Goal: Communication & Community: Answer question/provide support

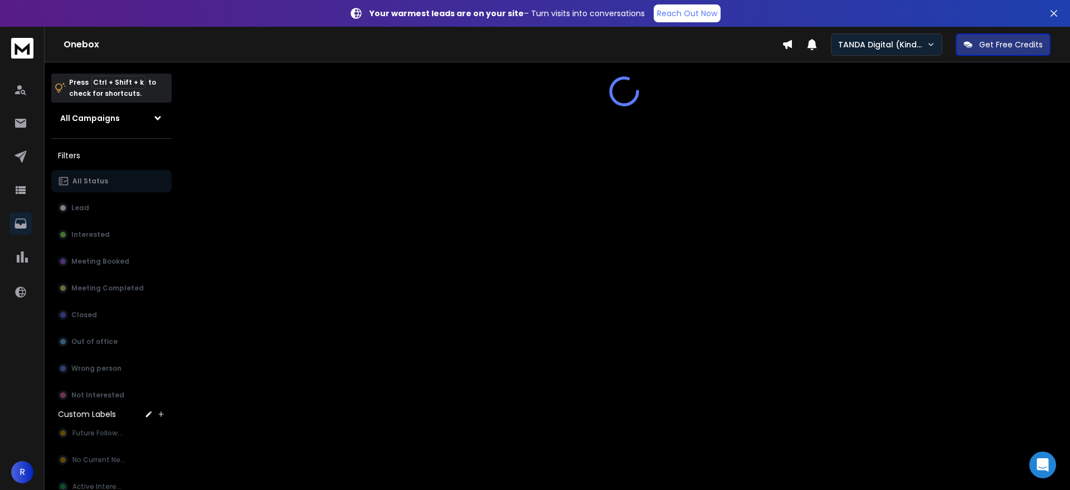
click at [893, 48] on p "TANDA Digital (Kind Studio)" at bounding box center [882, 44] width 89 height 11
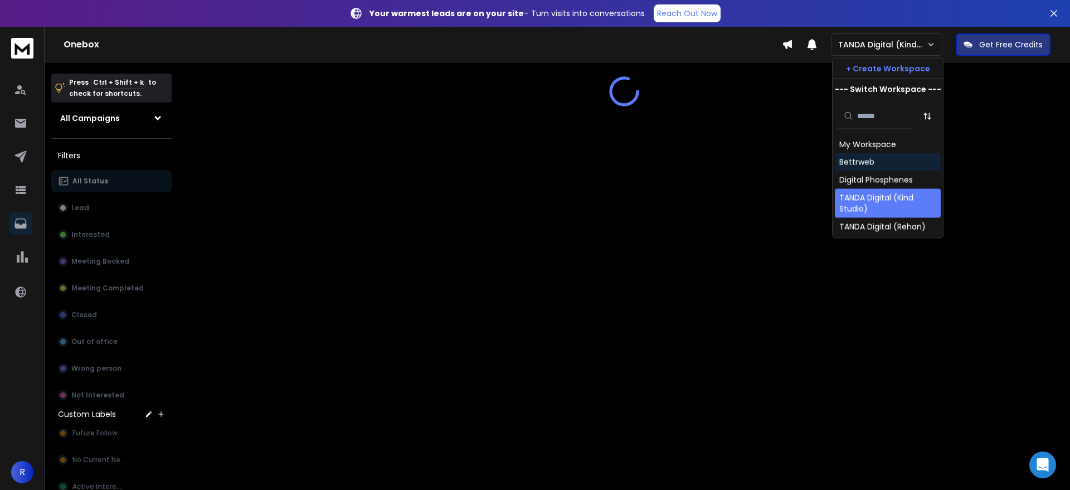
click at [879, 159] on div "Bettrweb" at bounding box center [888, 162] width 106 height 18
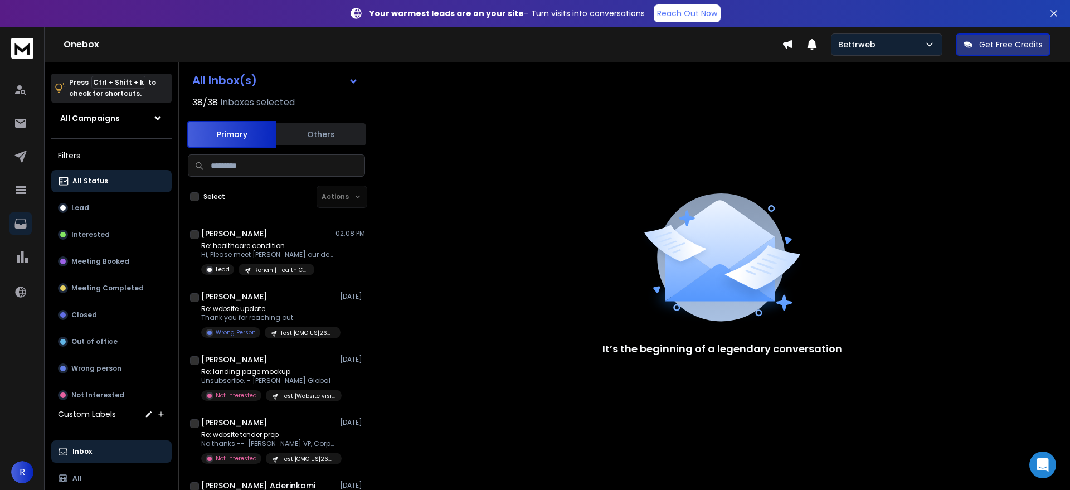
click at [900, 42] on div "Bettrweb" at bounding box center [886, 44] width 97 height 11
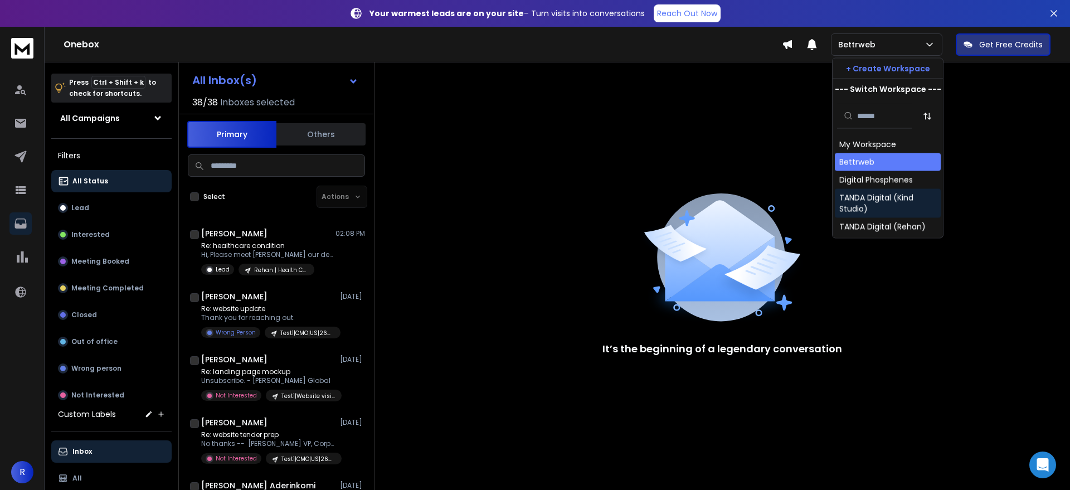
click at [868, 196] on div "TANDA Digital (Kind Studio)" at bounding box center [887, 203] width 97 height 22
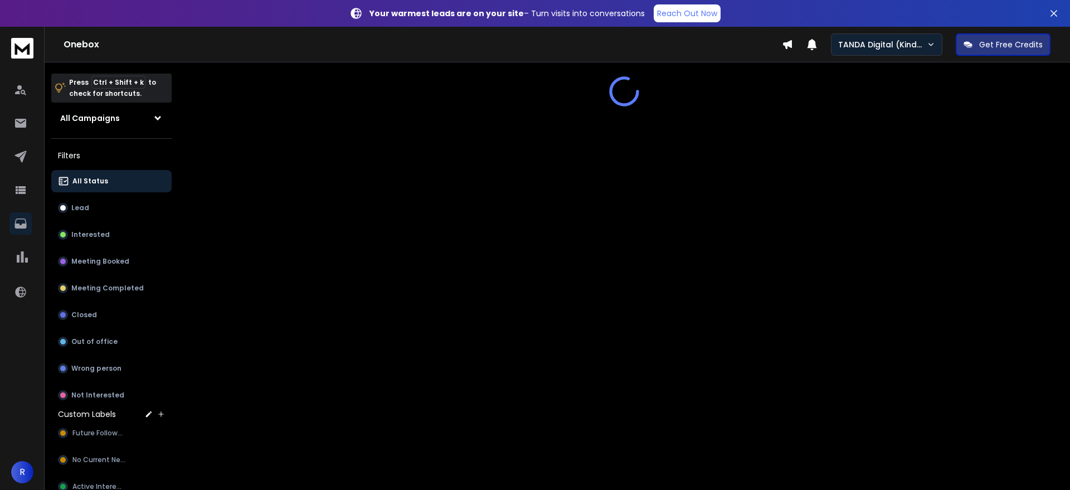
click at [886, 45] on p "TANDA Digital (Kind Studio)" at bounding box center [882, 44] width 89 height 11
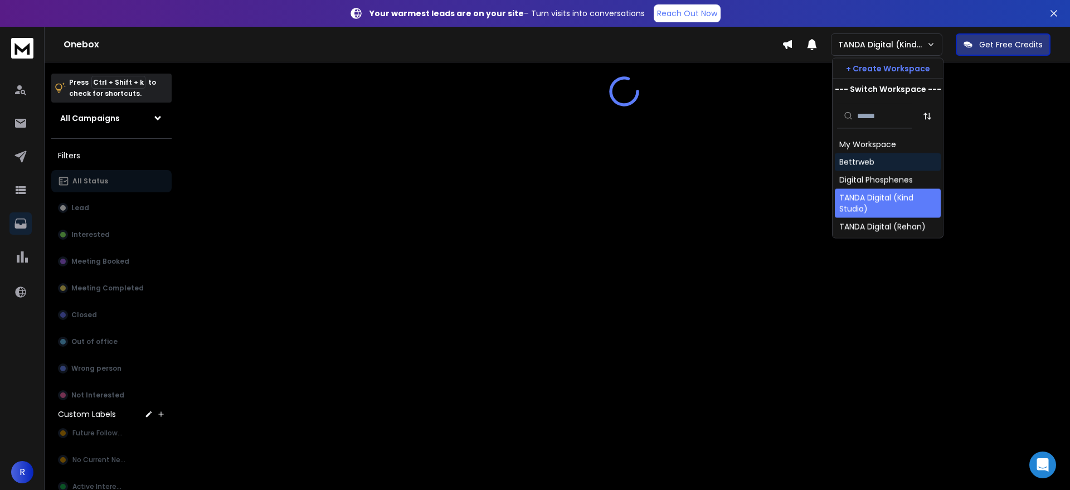
click at [879, 161] on div "Bettrweb" at bounding box center [888, 162] width 106 height 18
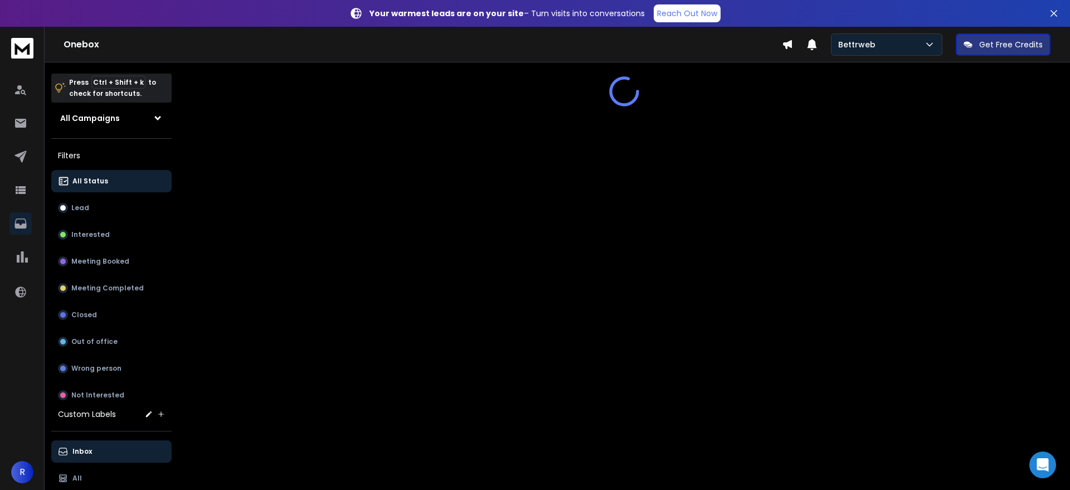
click at [887, 42] on div "Bettrweb" at bounding box center [886, 44] width 97 height 11
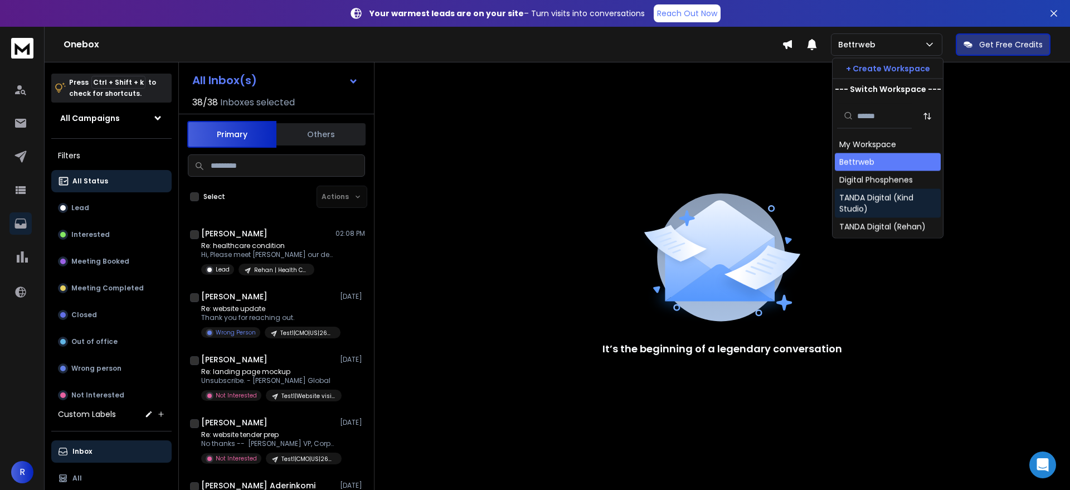
click at [886, 197] on div "TANDA Digital (Kind Studio)" at bounding box center [887, 203] width 97 height 22
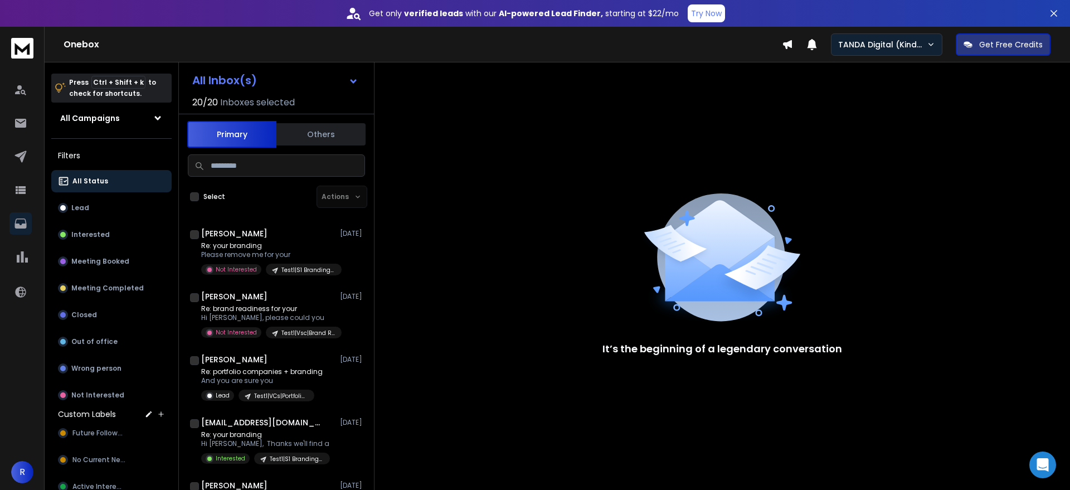
click at [894, 44] on p "TANDA Digital (Kind Studio)" at bounding box center [882, 44] width 89 height 11
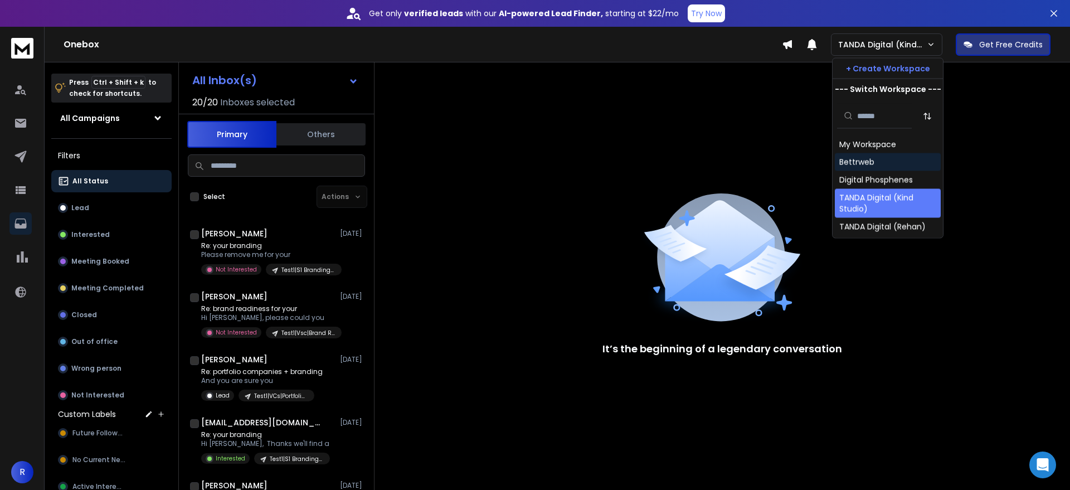
click at [875, 158] on div "Bettrweb" at bounding box center [888, 162] width 106 height 18
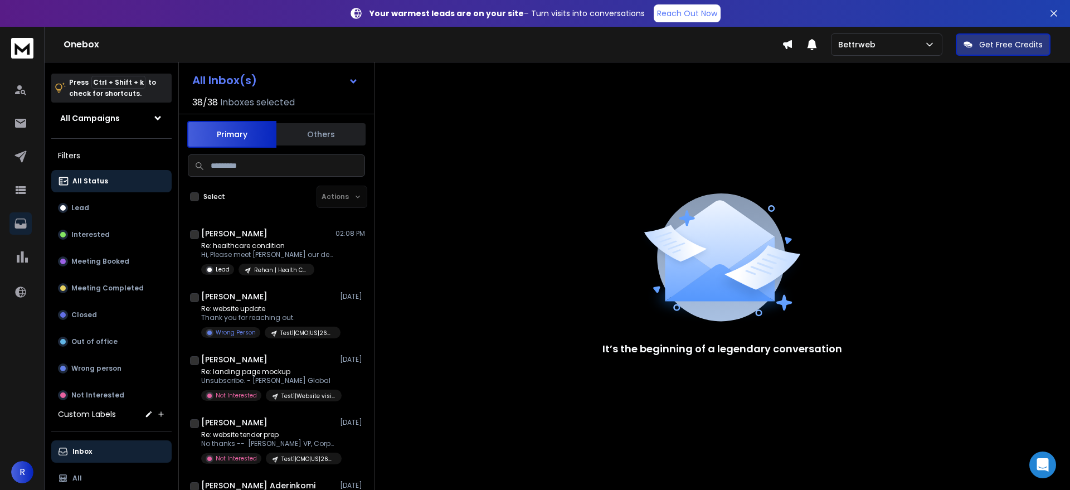
click at [646, 56] on div "Onebox Bettrweb Get Free Credits" at bounding box center [535, 45] width 1070 height 36
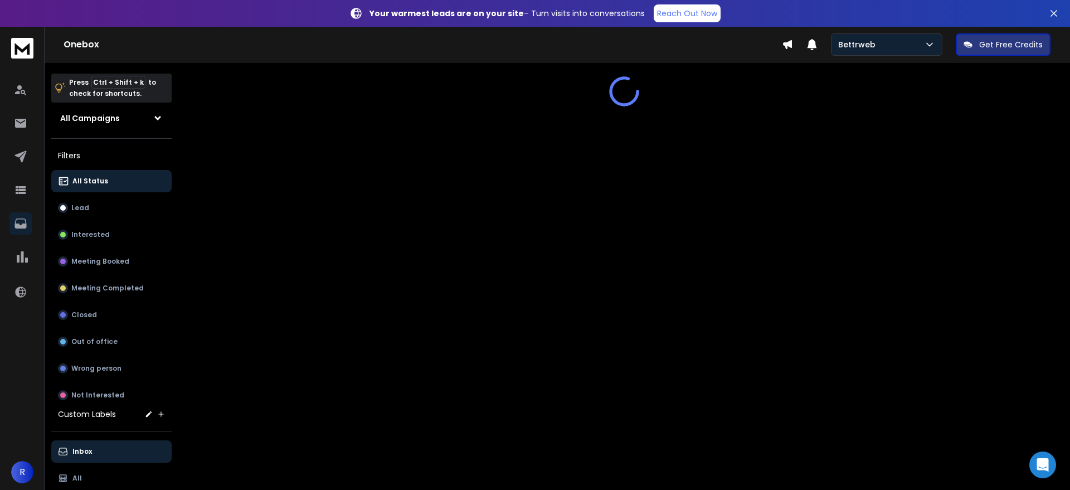
click at [889, 42] on div "Bettrweb" at bounding box center [886, 44] width 97 height 11
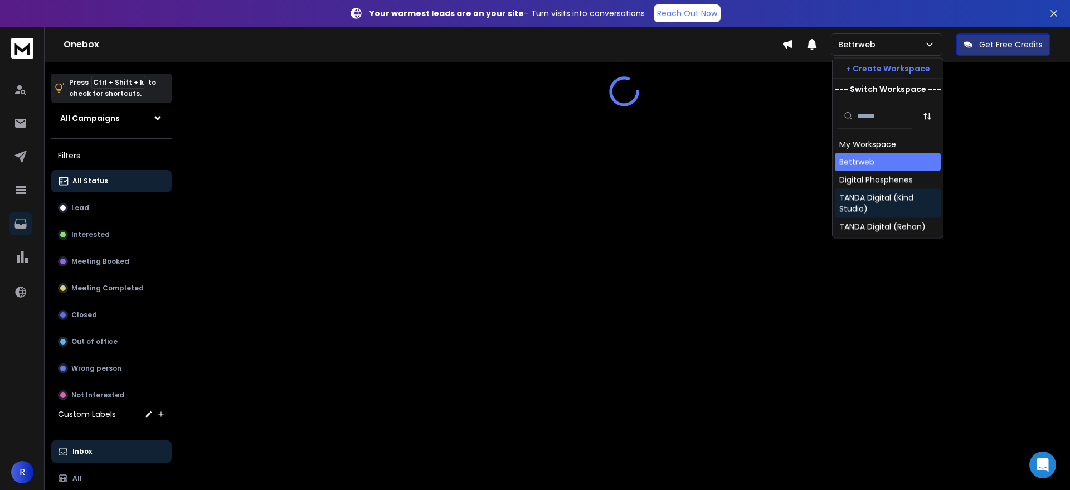
click at [877, 200] on div "TANDA Digital (Kind Studio)" at bounding box center [887, 203] width 97 height 22
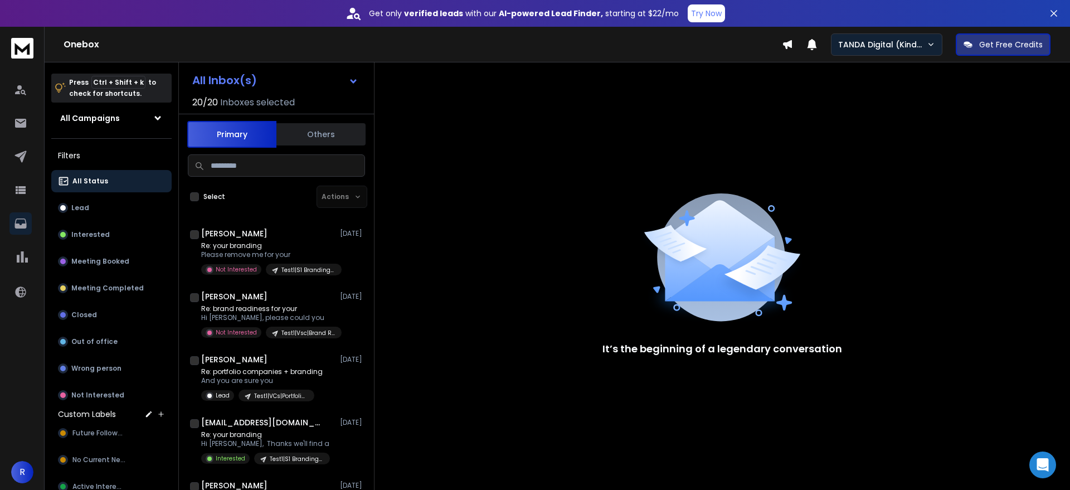
click at [886, 39] on p "TANDA Digital (Kind Studio)" at bounding box center [882, 44] width 89 height 11
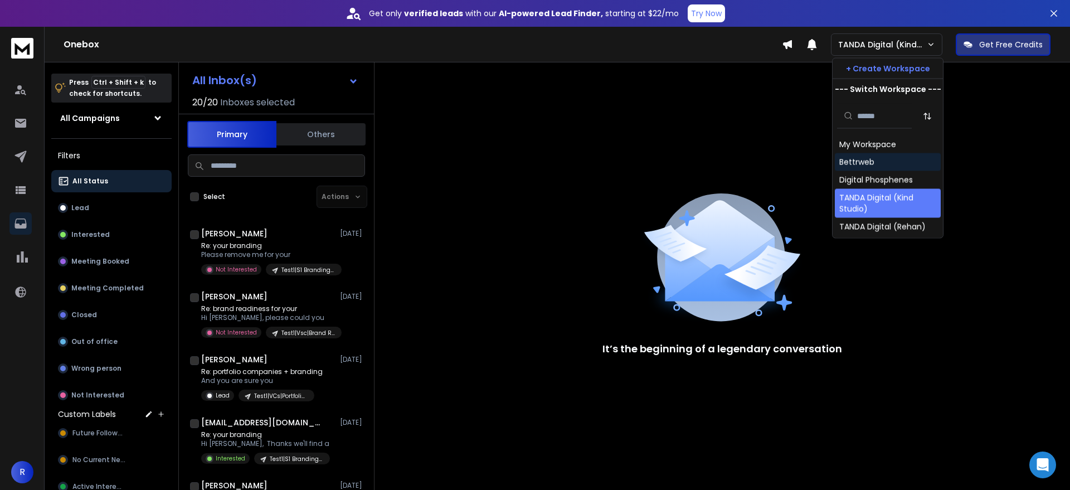
click at [891, 159] on div "Bettrweb" at bounding box center [888, 162] width 106 height 18
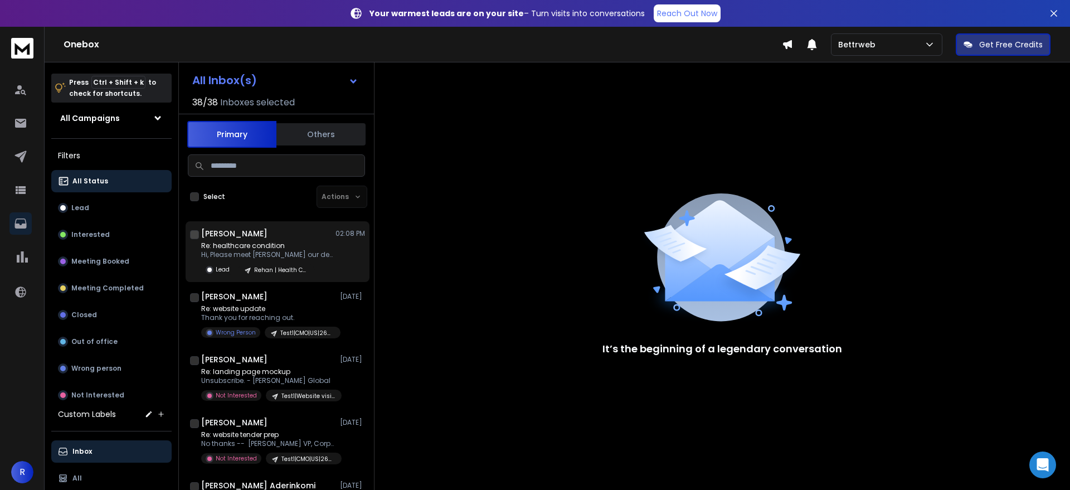
click at [268, 242] on p "Re: healthcare condition" at bounding box center [268, 245] width 134 height 9
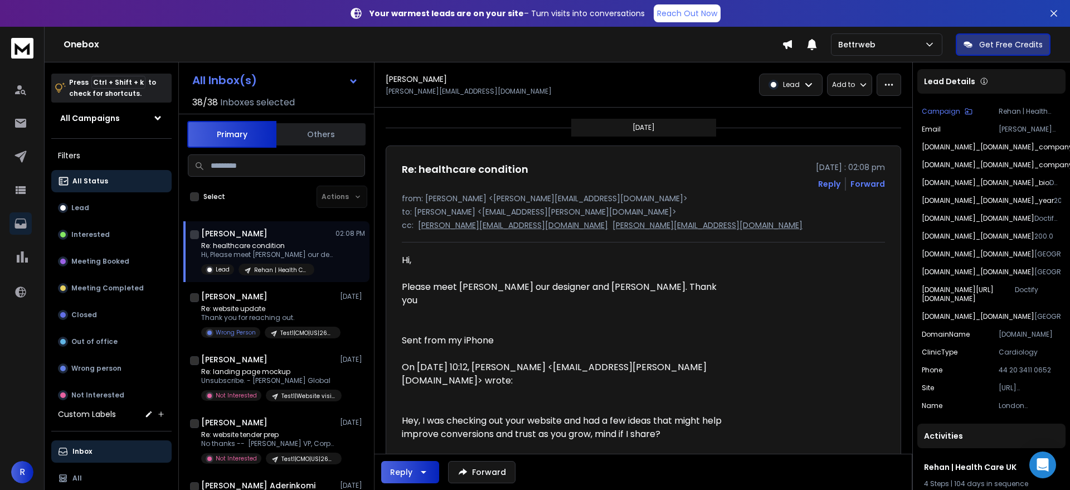
click at [532, 198] on p "from: Stephanie Eltz <stephanie@doctify.com>" at bounding box center [643, 198] width 483 height 11
click at [609, 202] on p "from: Stephanie Eltz <stephanie@doctify.com>" at bounding box center [643, 198] width 483 height 11
click at [1004, 330] on p "doctify.co.uk" at bounding box center [1030, 334] width 62 height 9
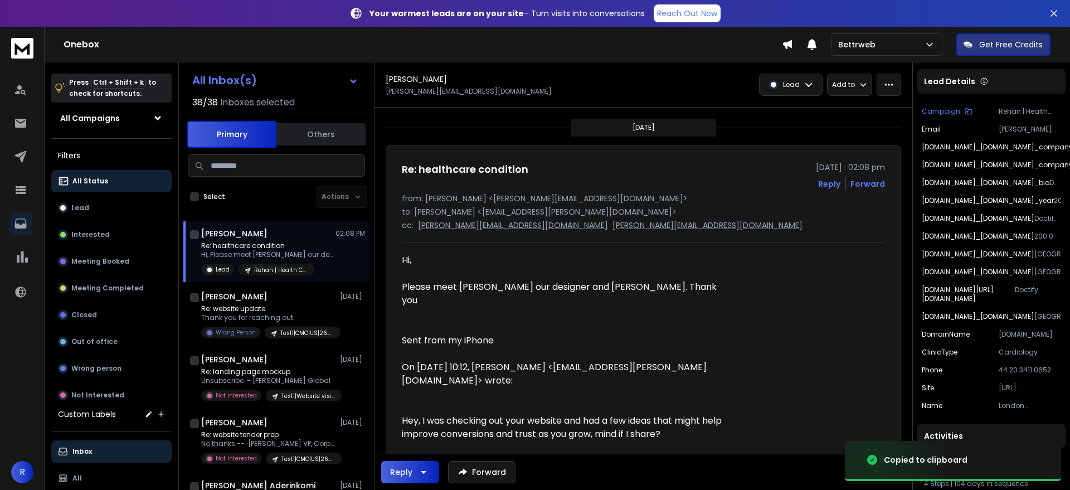
scroll to position [25, 0]
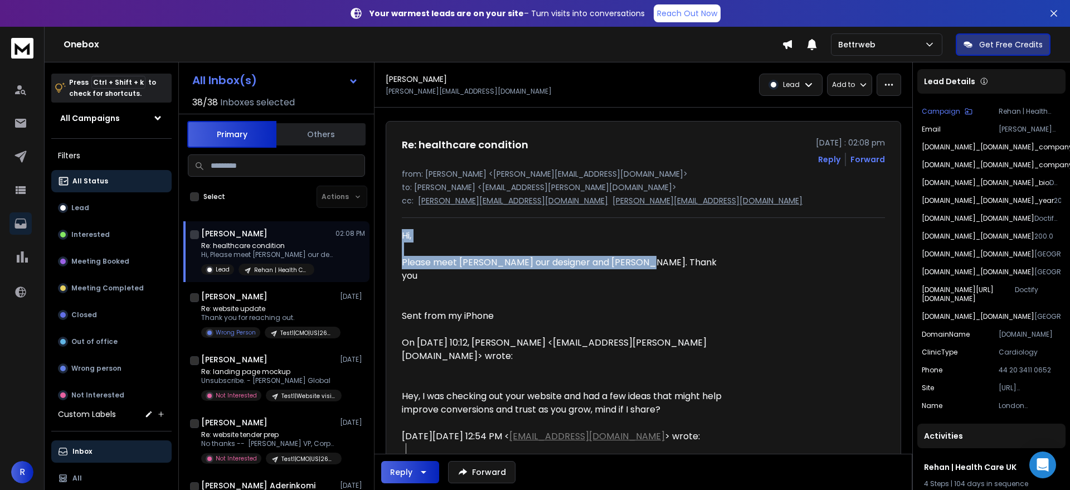
drag, startPoint x: 402, startPoint y: 232, endPoint x: 661, endPoint y: 263, distance: 260.9
click at [661, 263] on div "Re: healthcare condition 12 August 2025 : 02:08 pm Reply Forward from: Stephani…" at bounding box center [643, 468] width 515 height 695
copy div "Hi, Please meet Anna our designer and Terry. Thank you"
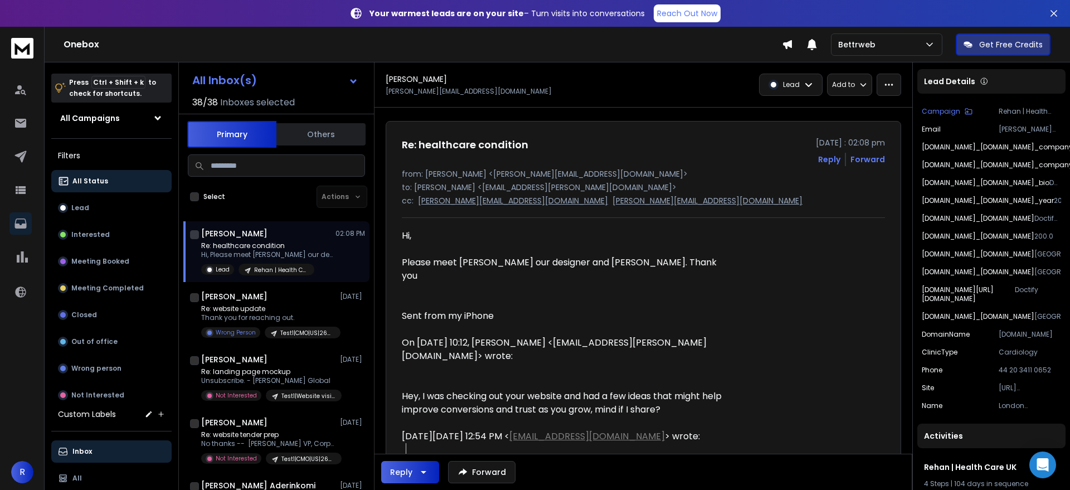
click at [725, 323] on div "On 9 Aug 2025, at 10:12, Eduards Lapins <ed.lapins@bettrwebagency.com> wrote:" at bounding box center [564, 350] width 325 height 54
click at [398, 476] on div "Reply" at bounding box center [401, 471] width 22 height 11
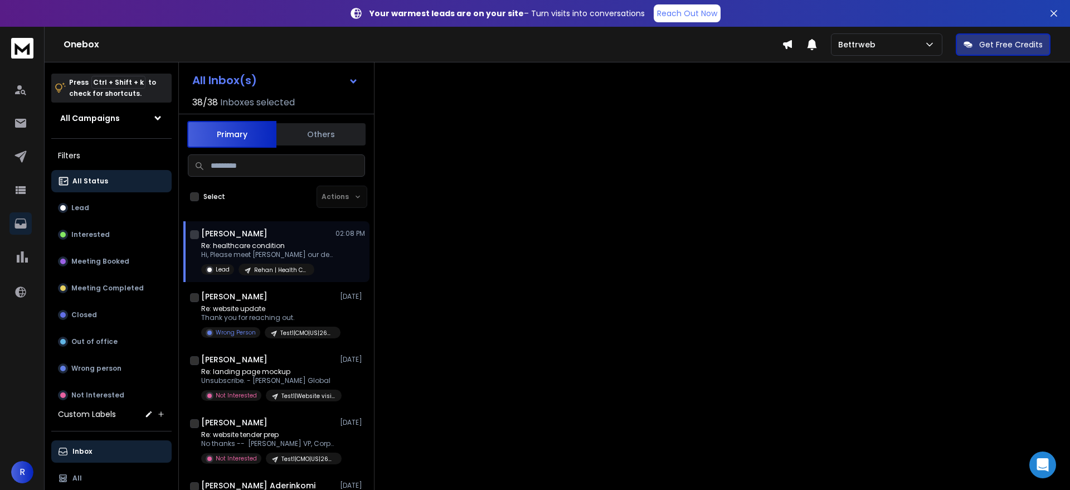
scroll to position [0, 0]
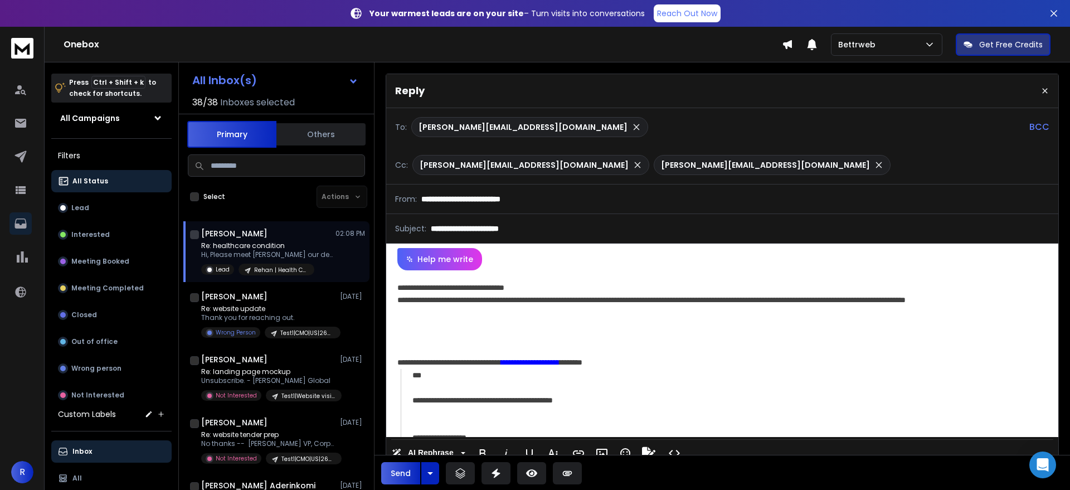
click at [399, 284] on div "**********" at bounding box center [722, 353] width 672 height 167
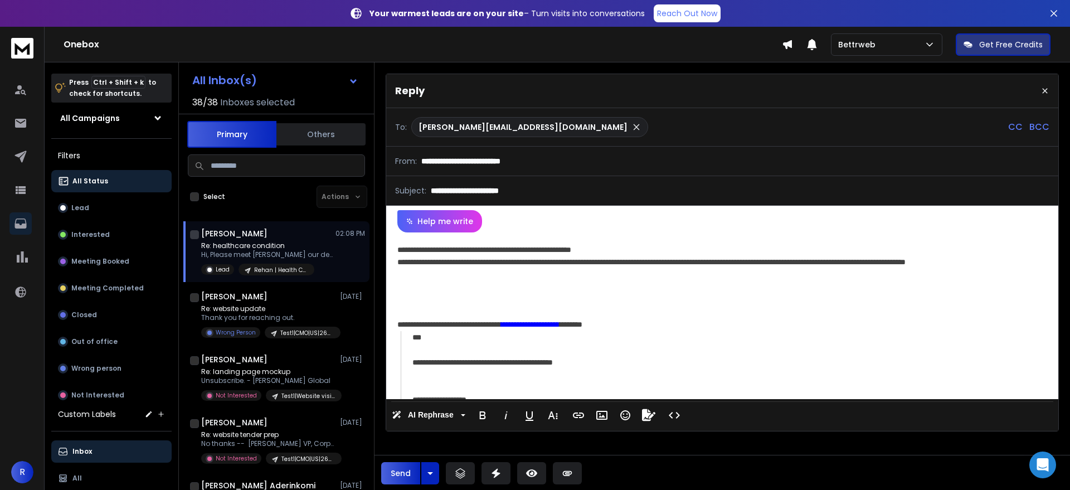
click at [483, 260] on p "**********" at bounding box center [715, 268] width 636 height 25
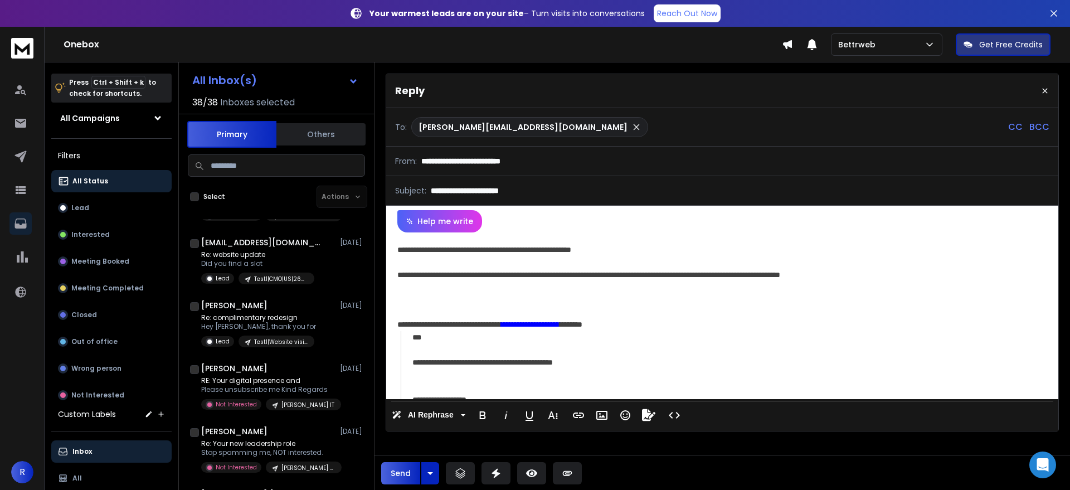
scroll to position [370, 0]
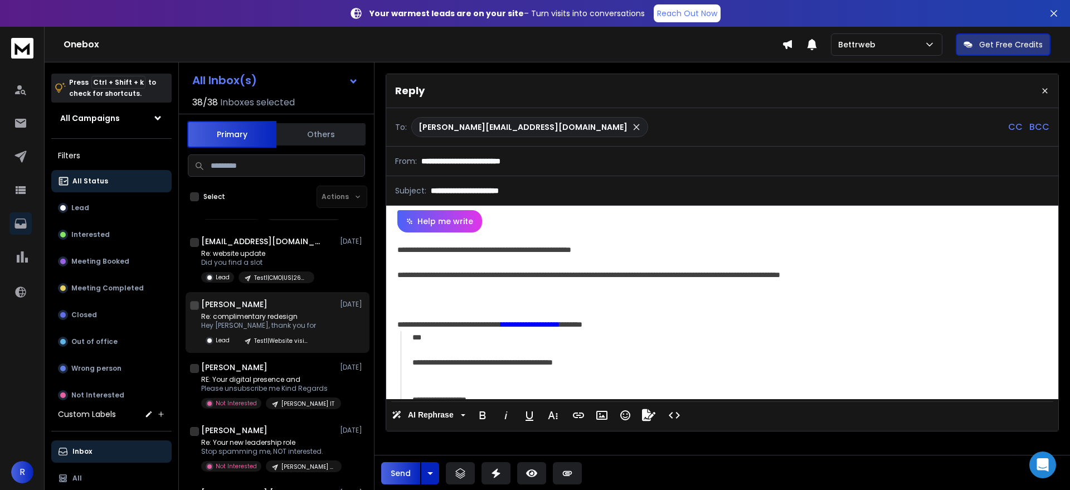
click at [273, 312] on p "Re: complimentary redesign" at bounding box center [258, 316] width 115 height 9
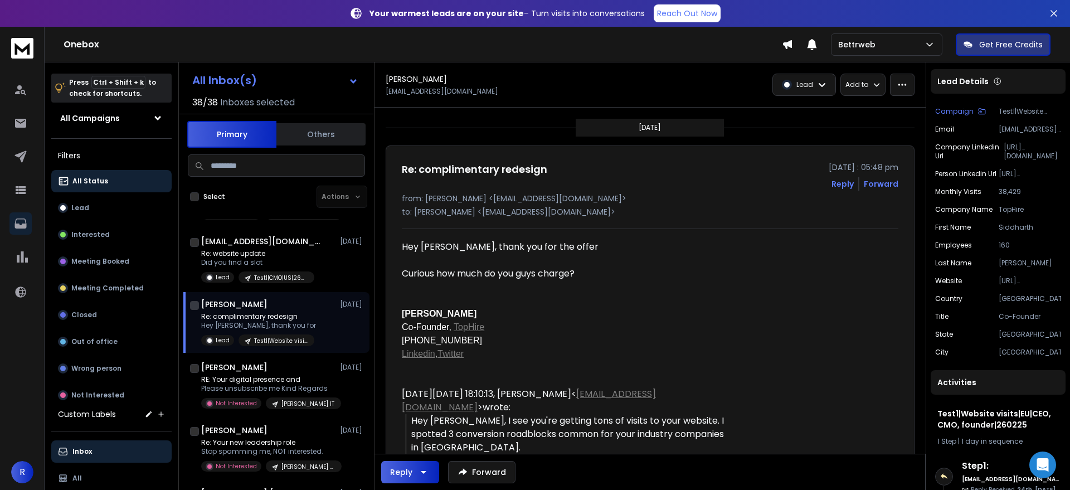
click at [1022, 285] on p "http://www.tophire.co" at bounding box center [1030, 280] width 62 height 9
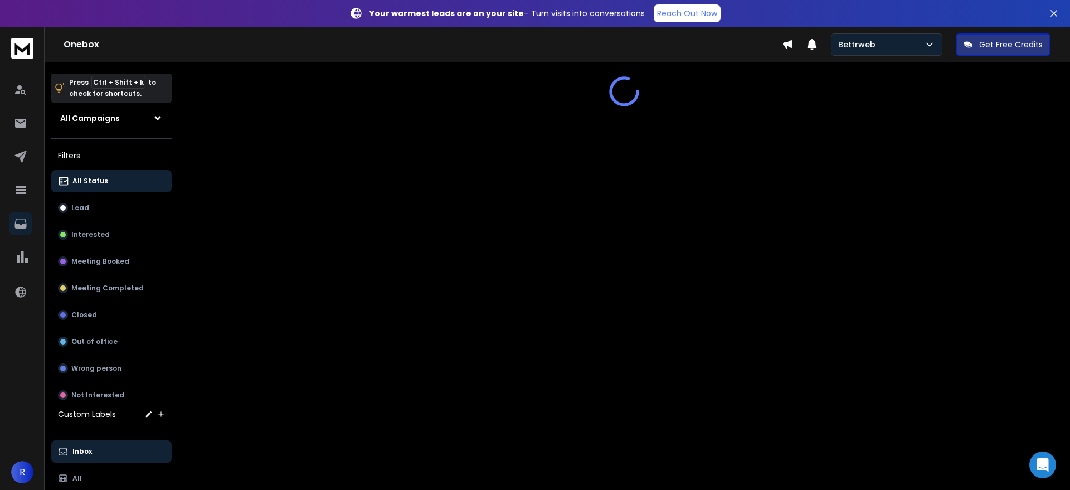
click at [901, 45] on div "Bettrweb" at bounding box center [886, 44] width 97 height 11
click at [22, 255] on icon at bounding box center [22, 256] width 11 height 11
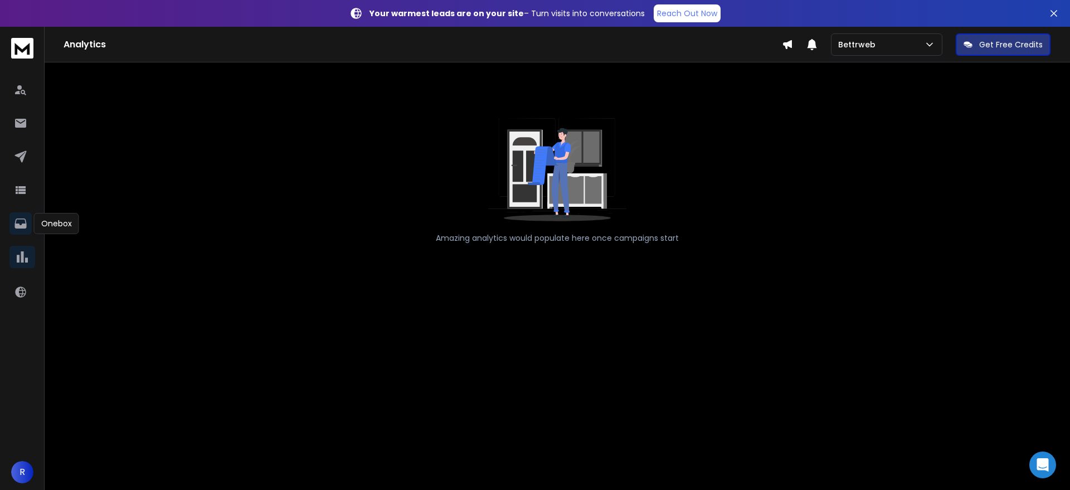
click at [24, 224] on icon at bounding box center [20, 223] width 12 height 10
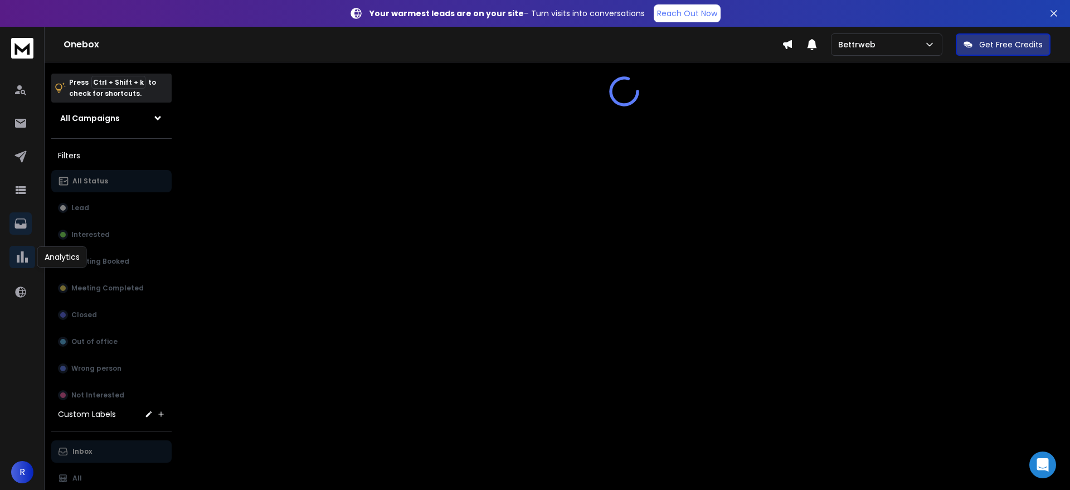
click at [19, 257] on icon at bounding box center [22, 256] width 11 height 11
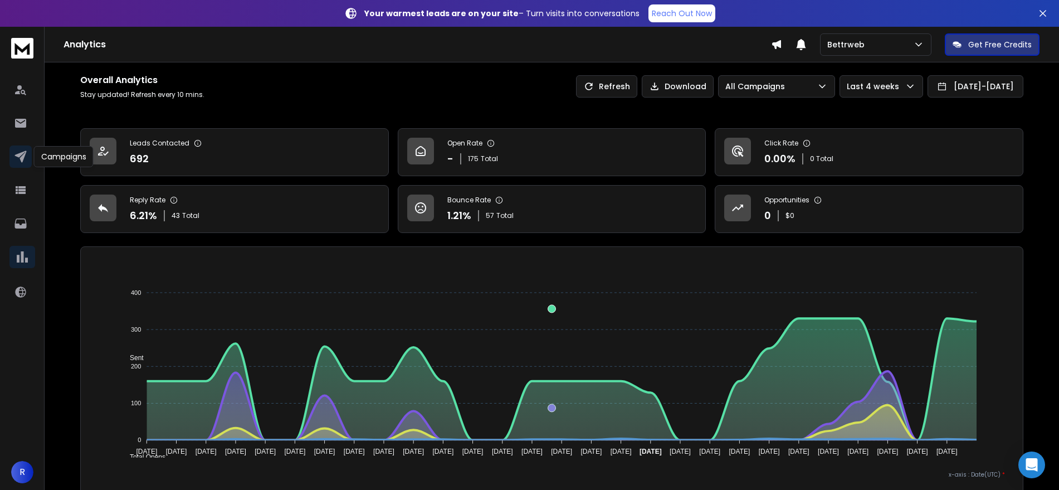
click at [17, 160] on icon at bounding box center [20, 156] width 13 height 13
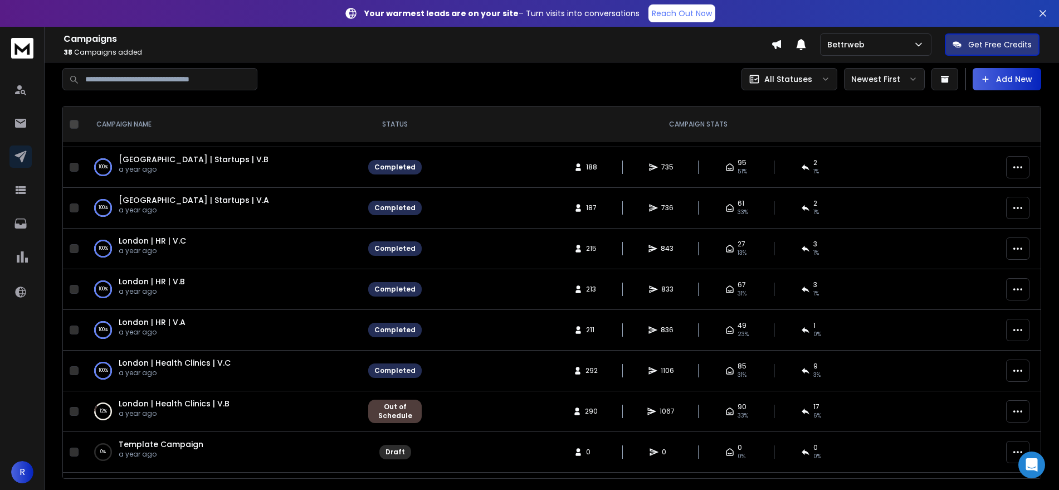
scroll to position [1179, 0]
